Goal: Task Accomplishment & Management: Manage account settings

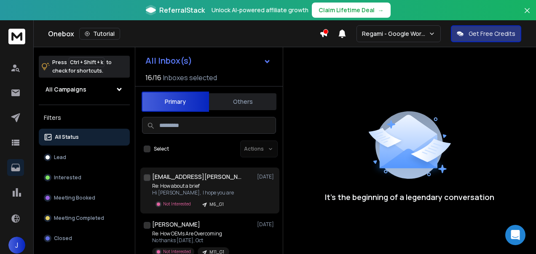
scroll to position [1, 0]
click at [226, 179] on h1 "negin.ashouri@femtherapeutics.com" at bounding box center [198, 175] width 93 height 8
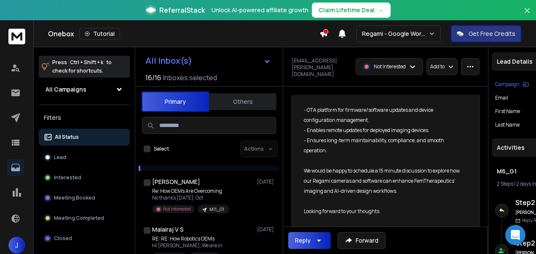
scroll to position [0, 0]
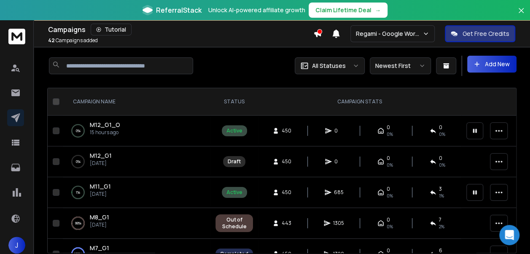
click at [250, 70] on div at bounding box center [164, 66] width 235 height 20
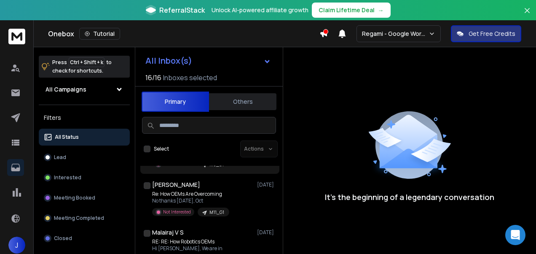
scroll to position [40, 0]
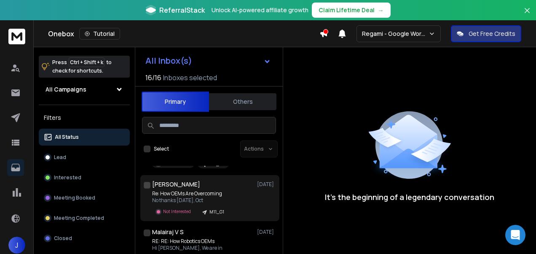
click at [185, 200] on p "No thanks [DATE], Oct" at bounding box center [190, 200] width 77 height 7
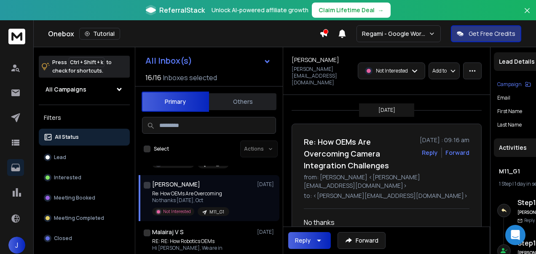
scroll to position [0, 0]
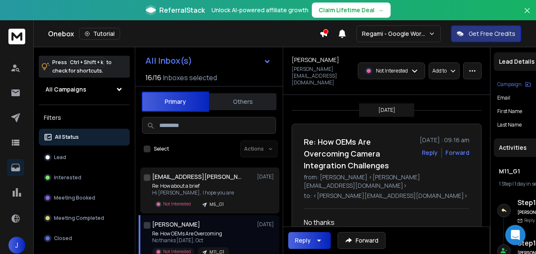
click at [193, 181] on div "[EMAIL_ADDRESS][PERSON_NAME][DOMAIN_NAME] [DATE] Re: How about a brief Hi [PERS…" at bounding box center [214, 190] width 124 height 36
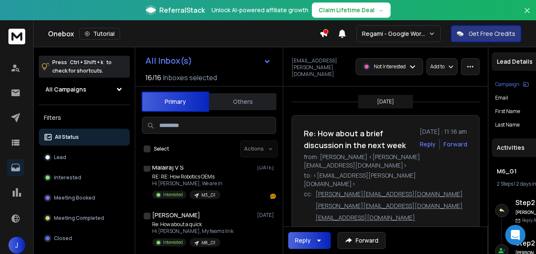
scroll to position [105, 0]
